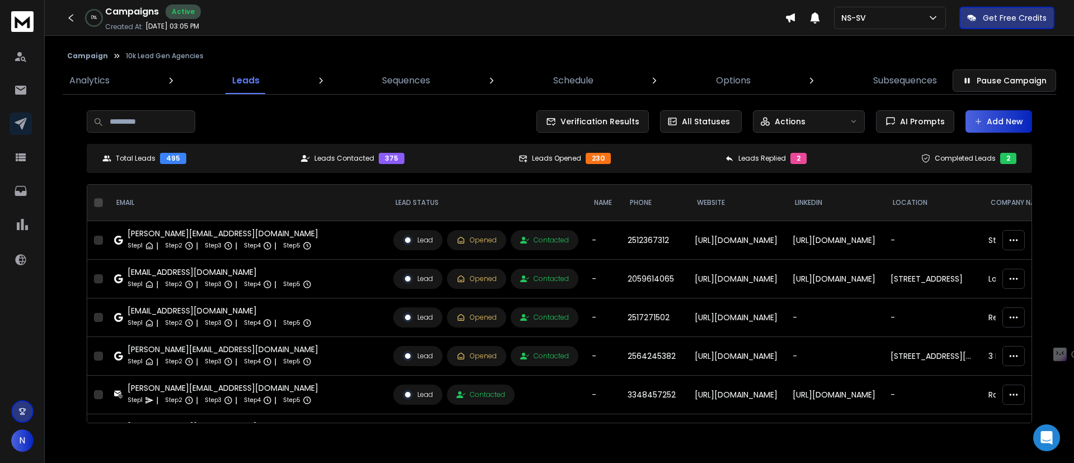
click at [994, 113] on button "Add New" at bounding box center [998, 121] width 67 height 22
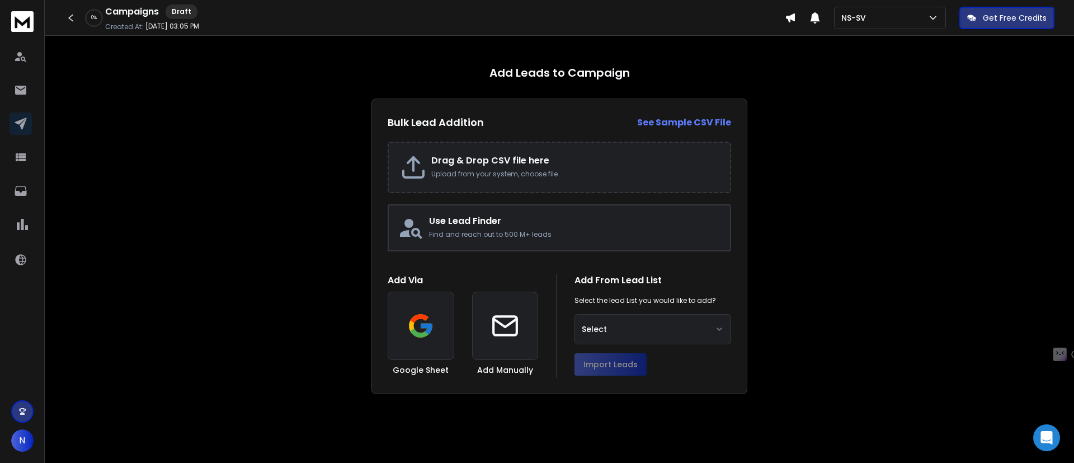
click at [536, 170] on p "Upload from your system, choose file" at bounding box center [574, 173] width 287 height 9
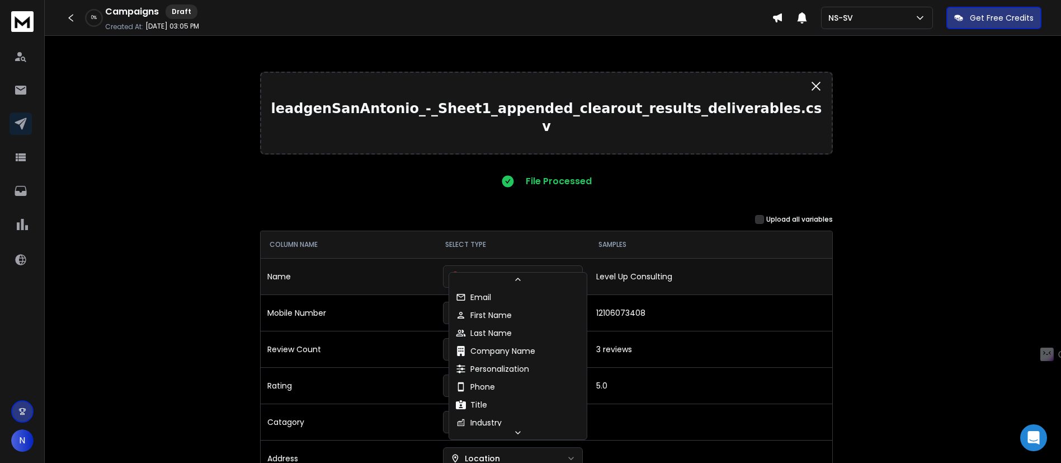
click at [487, 271] on div "Do not import" at bounding box center [486, 276] width 72 height 11
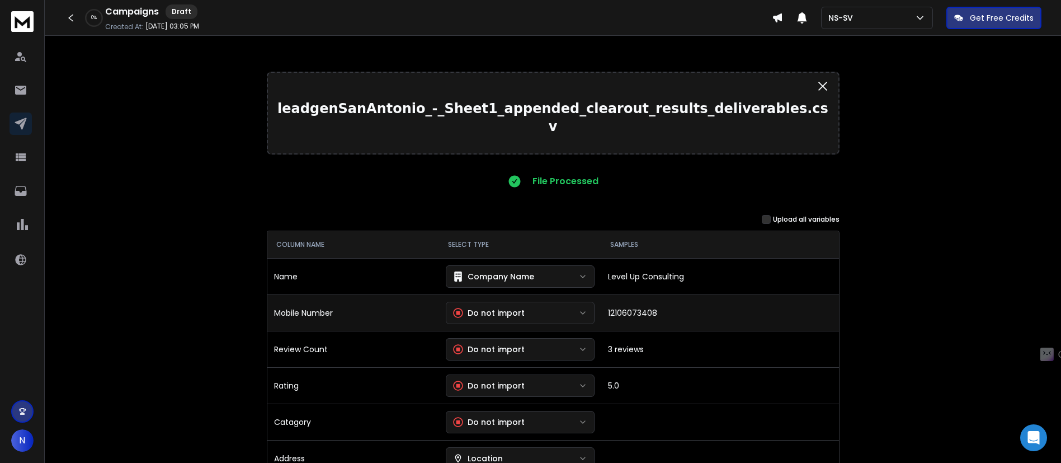
click at [493, 307] on div "Do not import" at bounding box center [489, 312] width 72 height 11
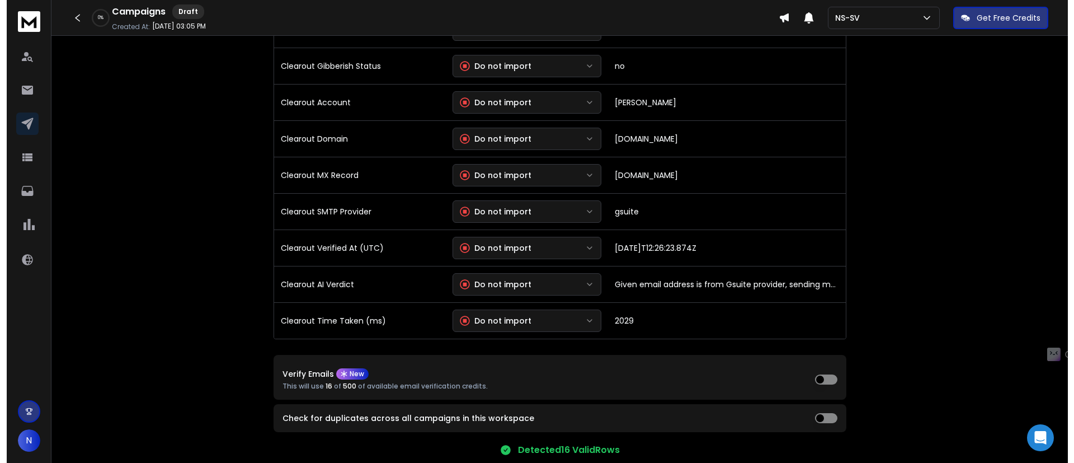
scroll to position [965, 0]
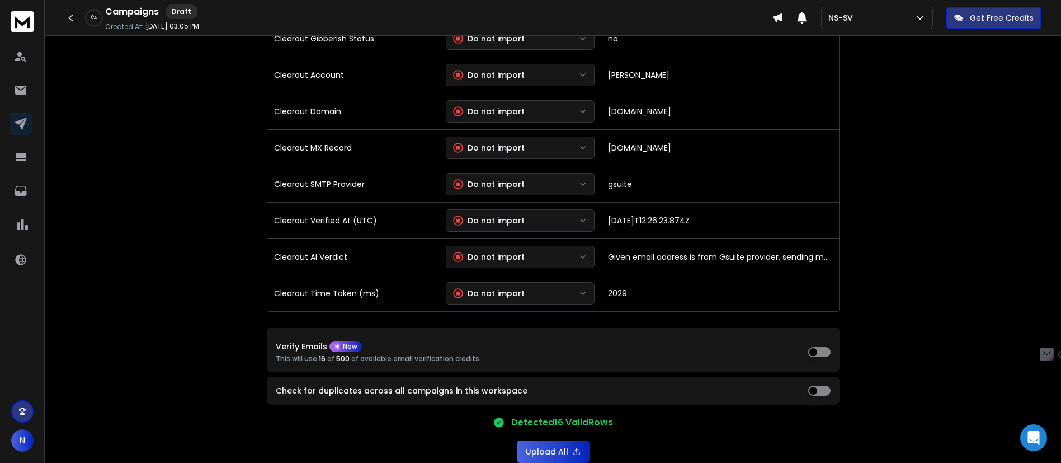
click at [539, 443] on button "Upload All" at bounding box center [553, 451] width 73 height 22
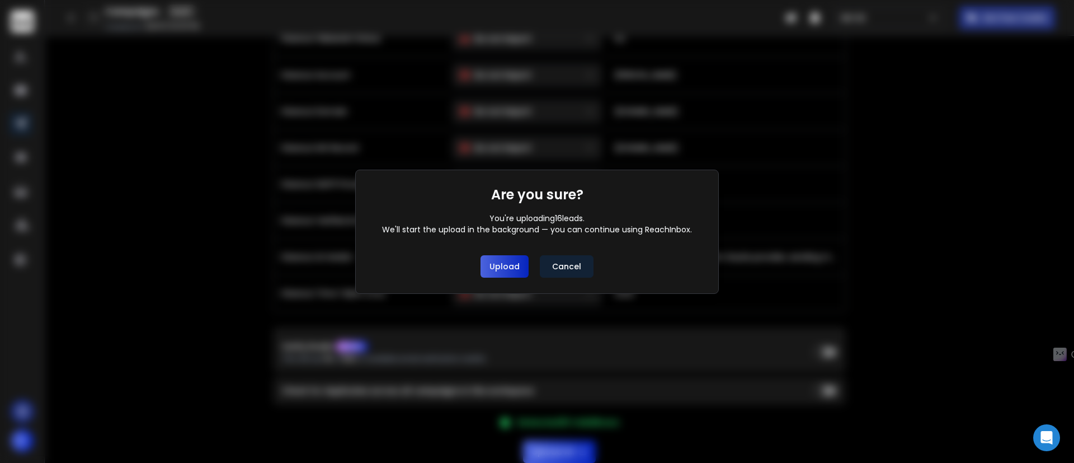
click at [500, 258] on button "Upload" at bounding box center [504, 266] width 48 height 22
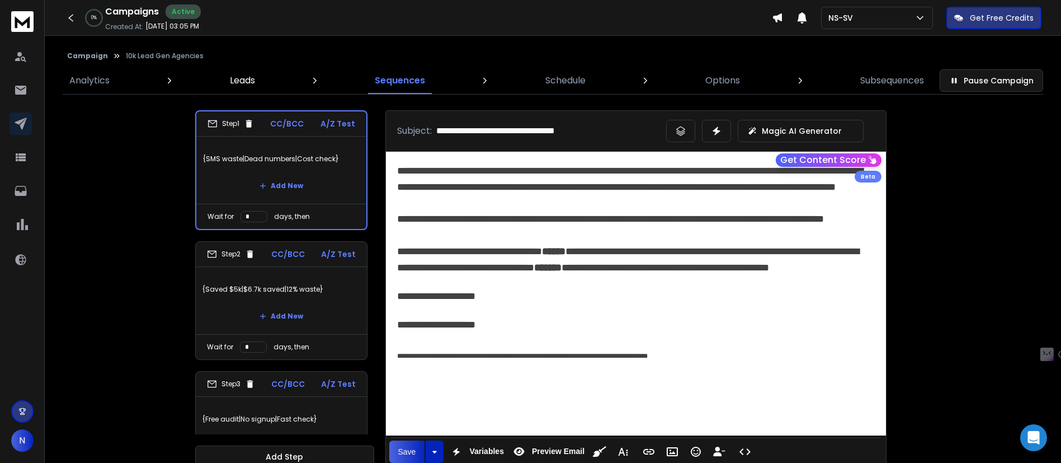
click at [241, 76] on p "Leads" at bounding box center [242, 80] width 25 height 13
